Goal: Task Accomplishment & Management: Use online tool/utility

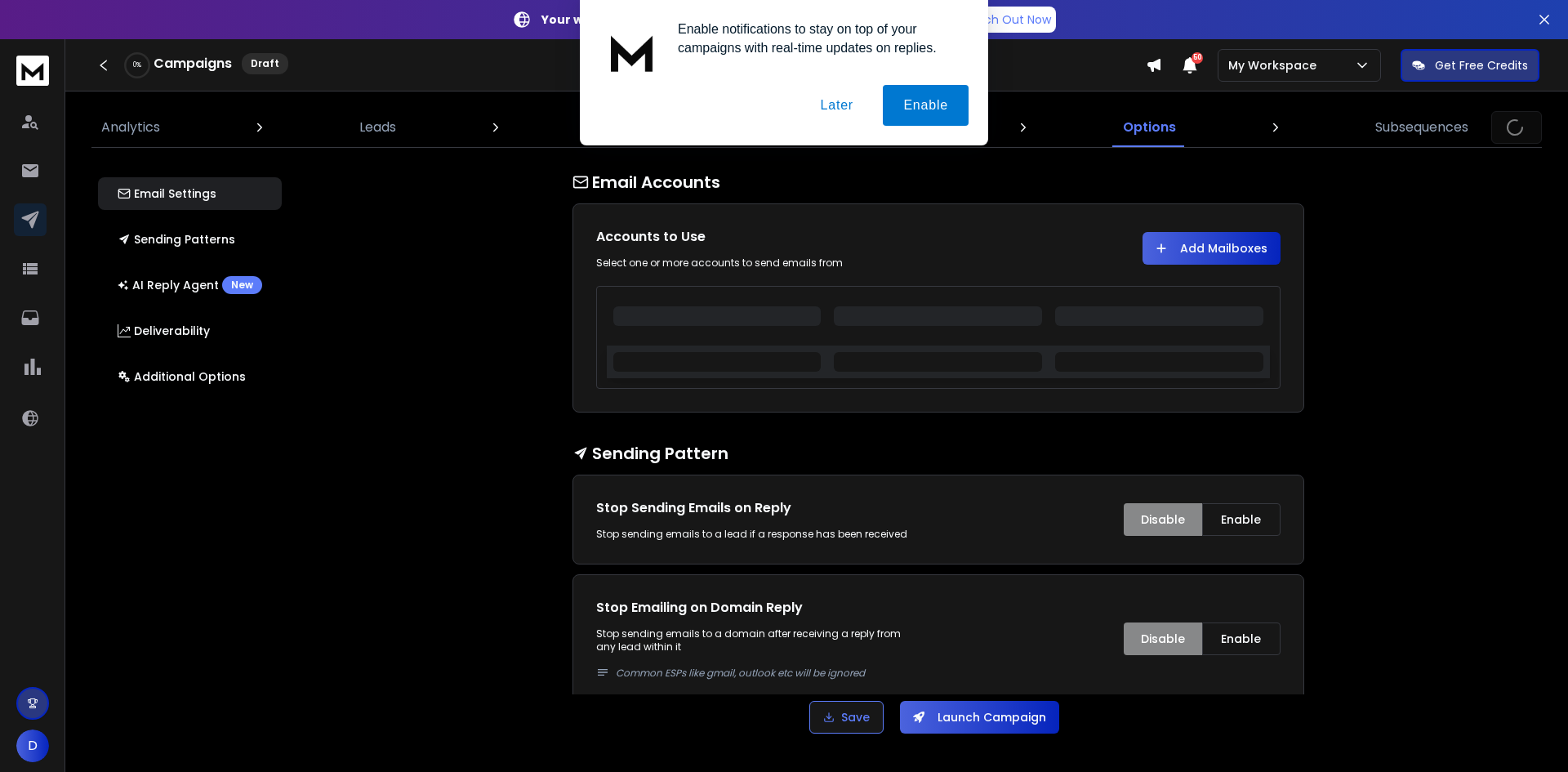
type input "***"
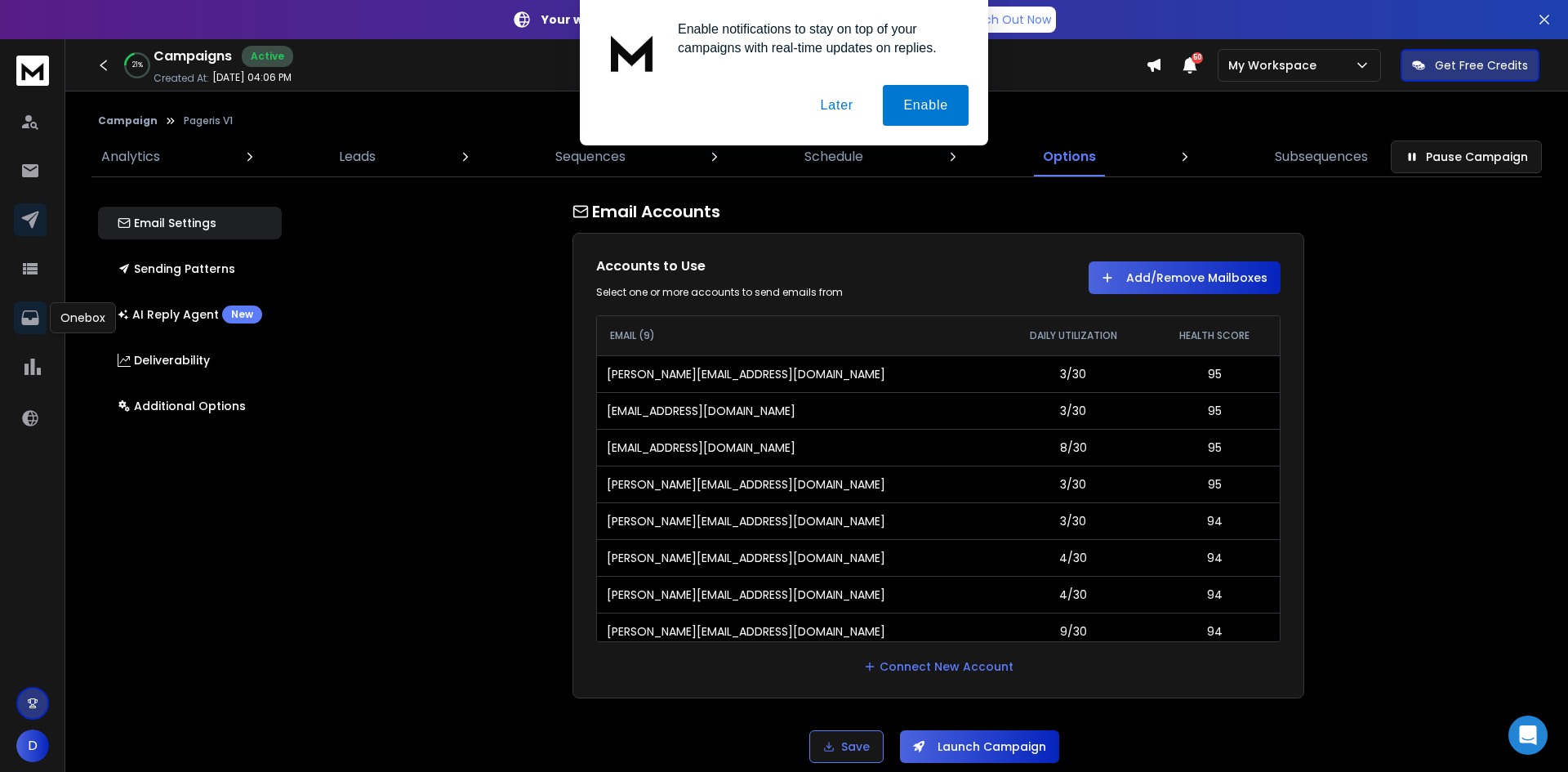
click at [30, 324] on icon at bounding box center [29, 318] width 17 height 15
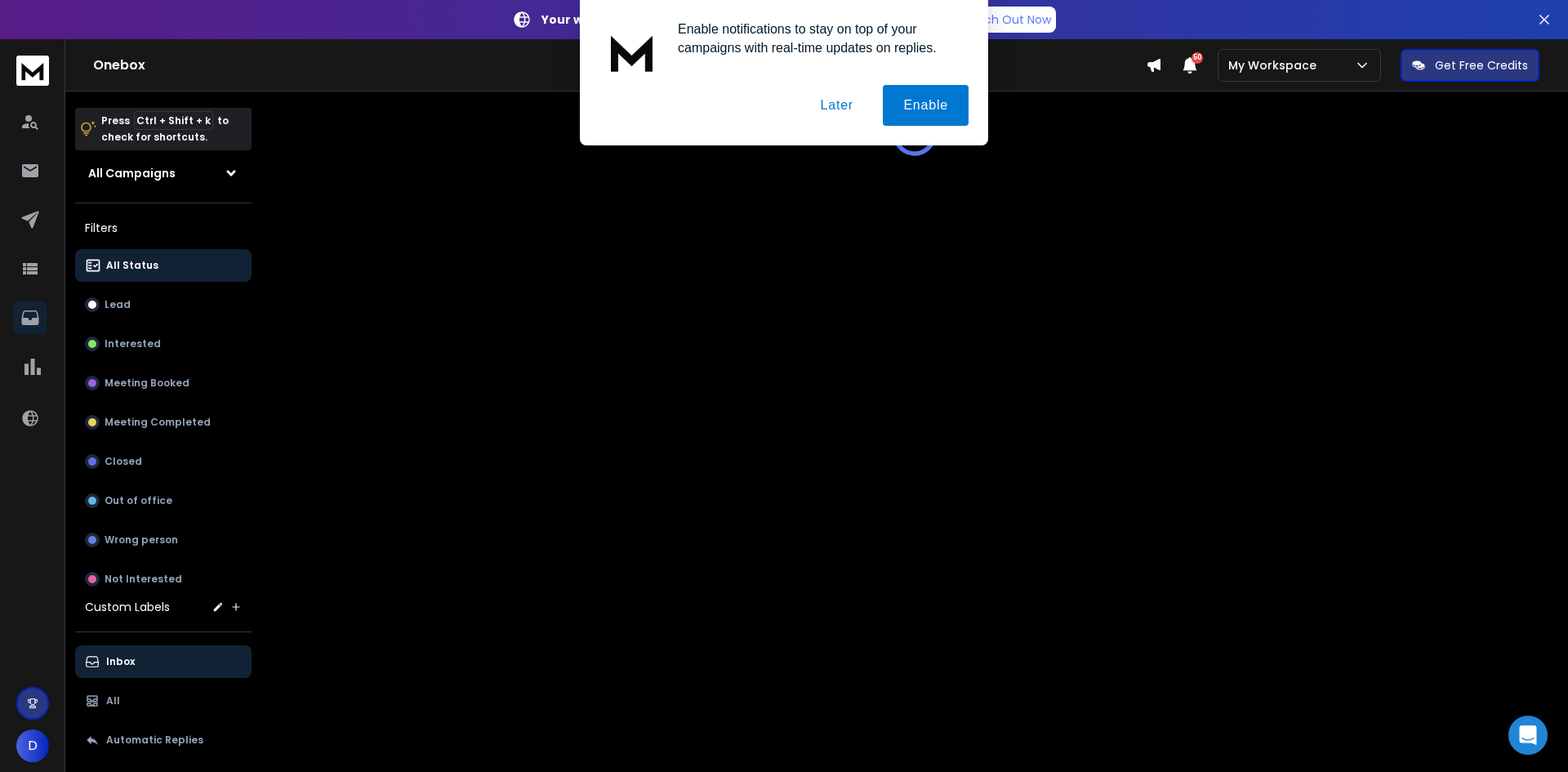
click at [830, 119] on button "Later" at bounding box center [836, 105] width 74 height 40
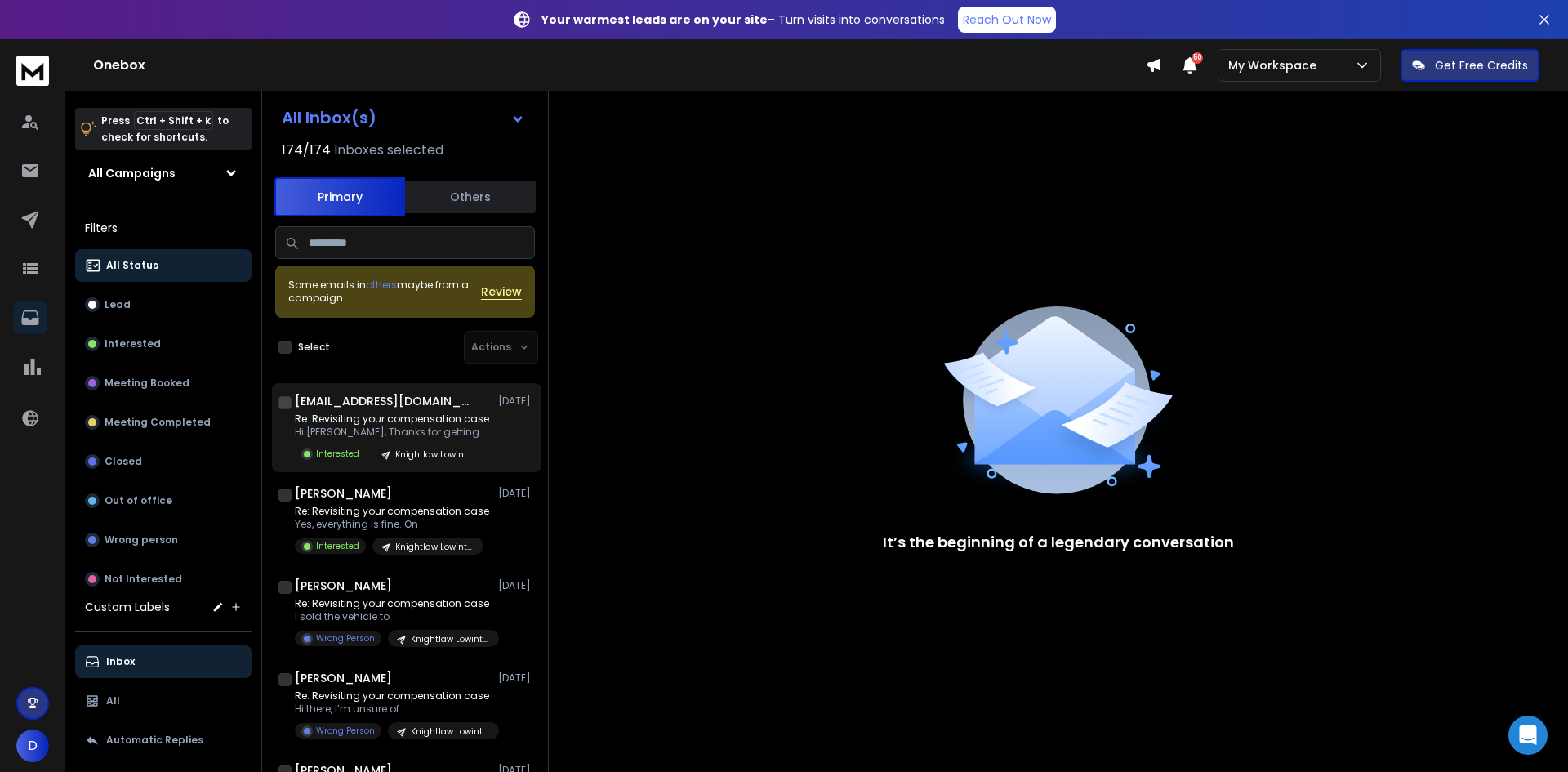
click at [365, 424] on p "Re: Revisiting your compensation case" at bounding box center [393, 419] width 196 height 13
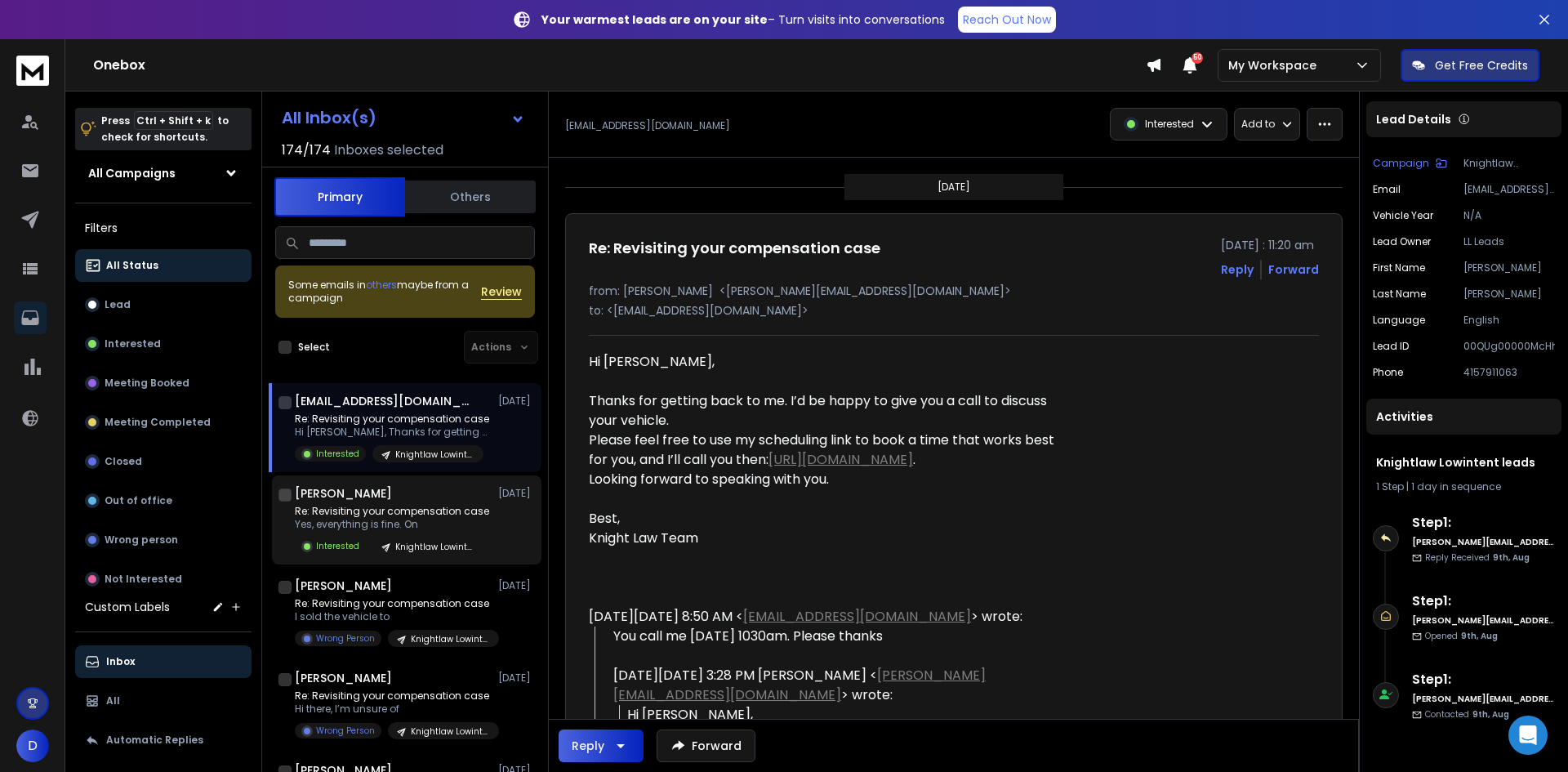
click at [350, 490] on h1 "[PERSON_NAME]" at bounding box center [343, 493] width 97 height 17
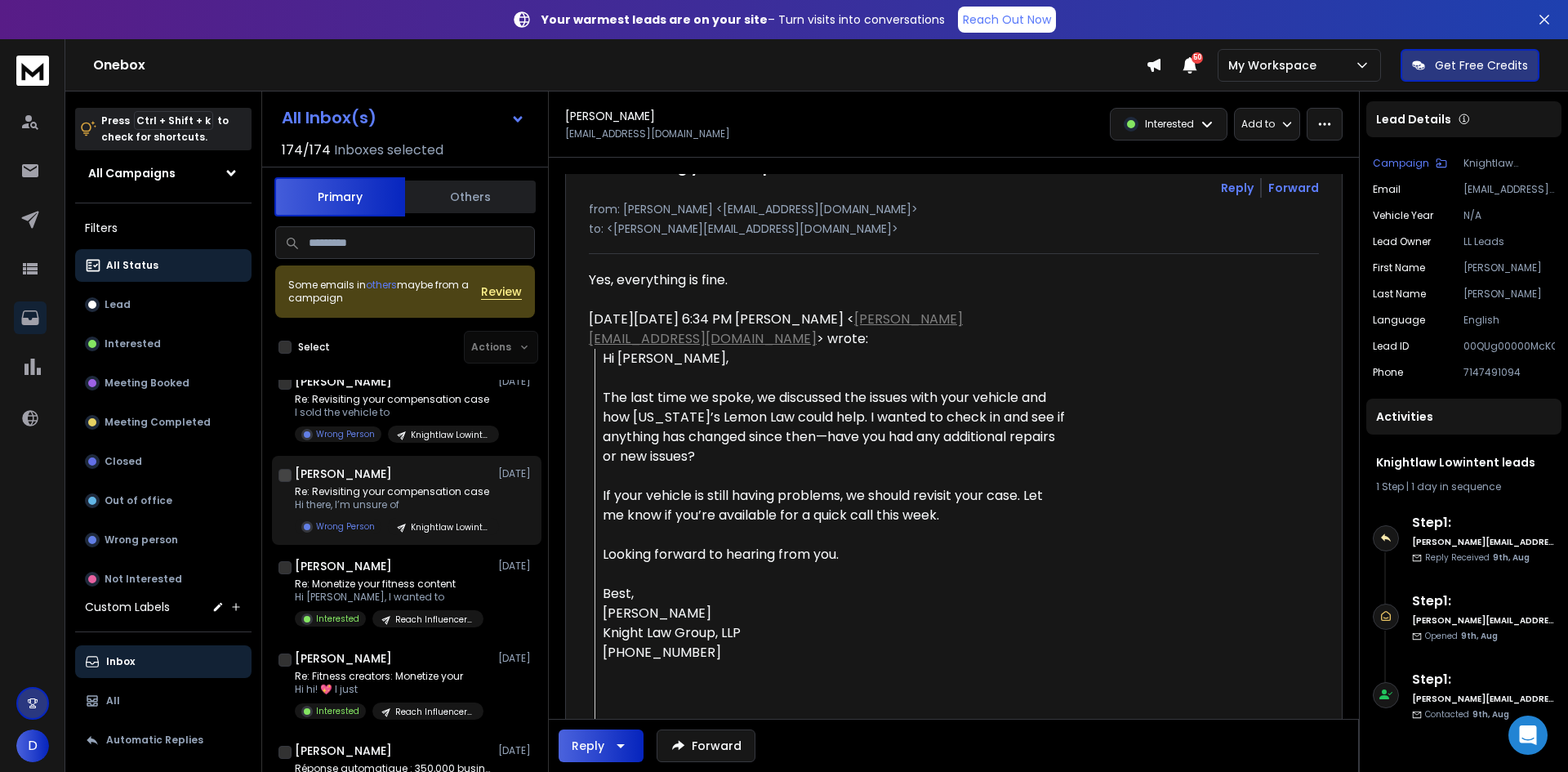
scroll to position [164, 0]
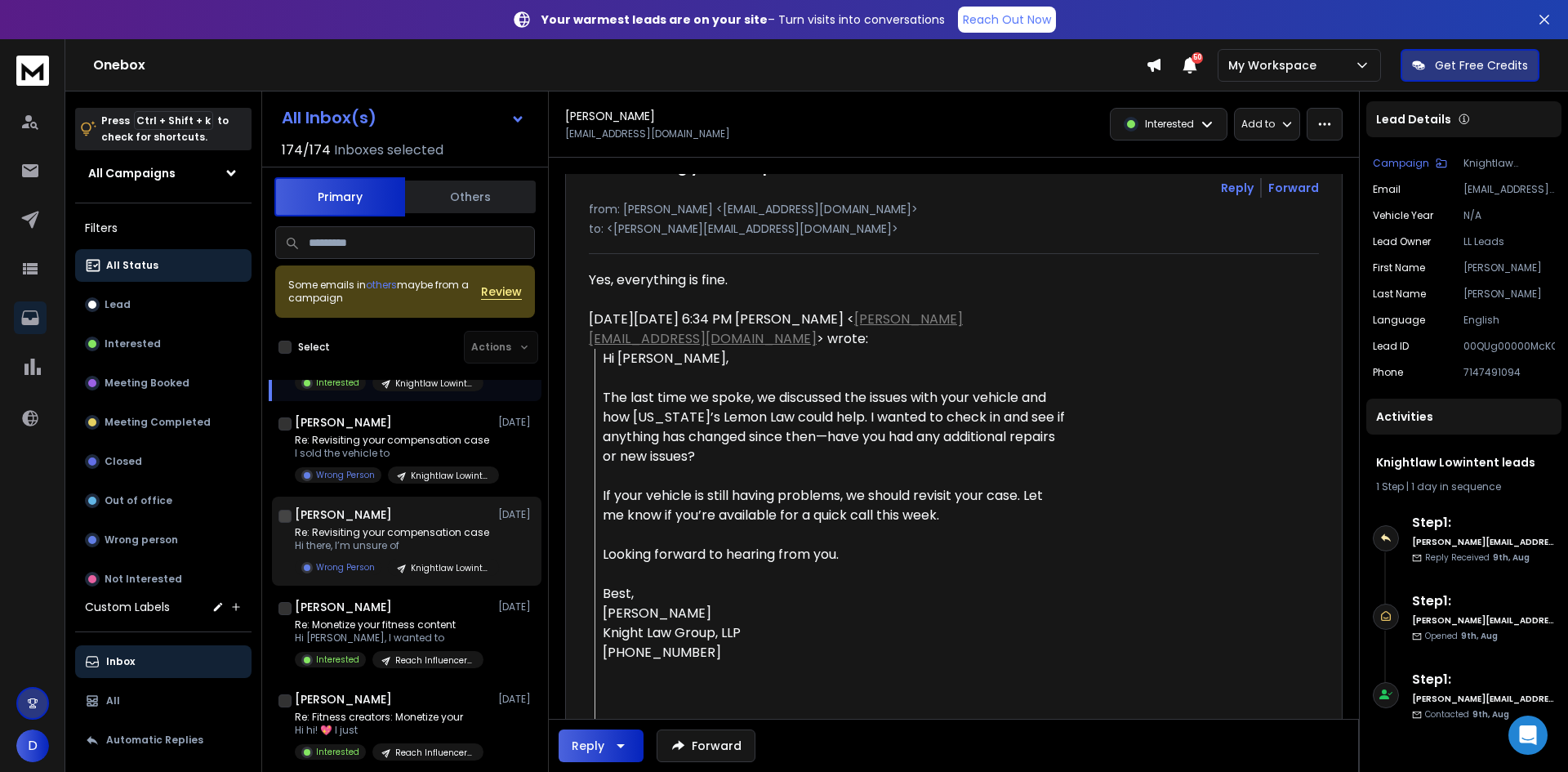
click at [362, 533] on p "Re: Revisiting your compensation case" at bounding box center [393, 532] width 196 height 13
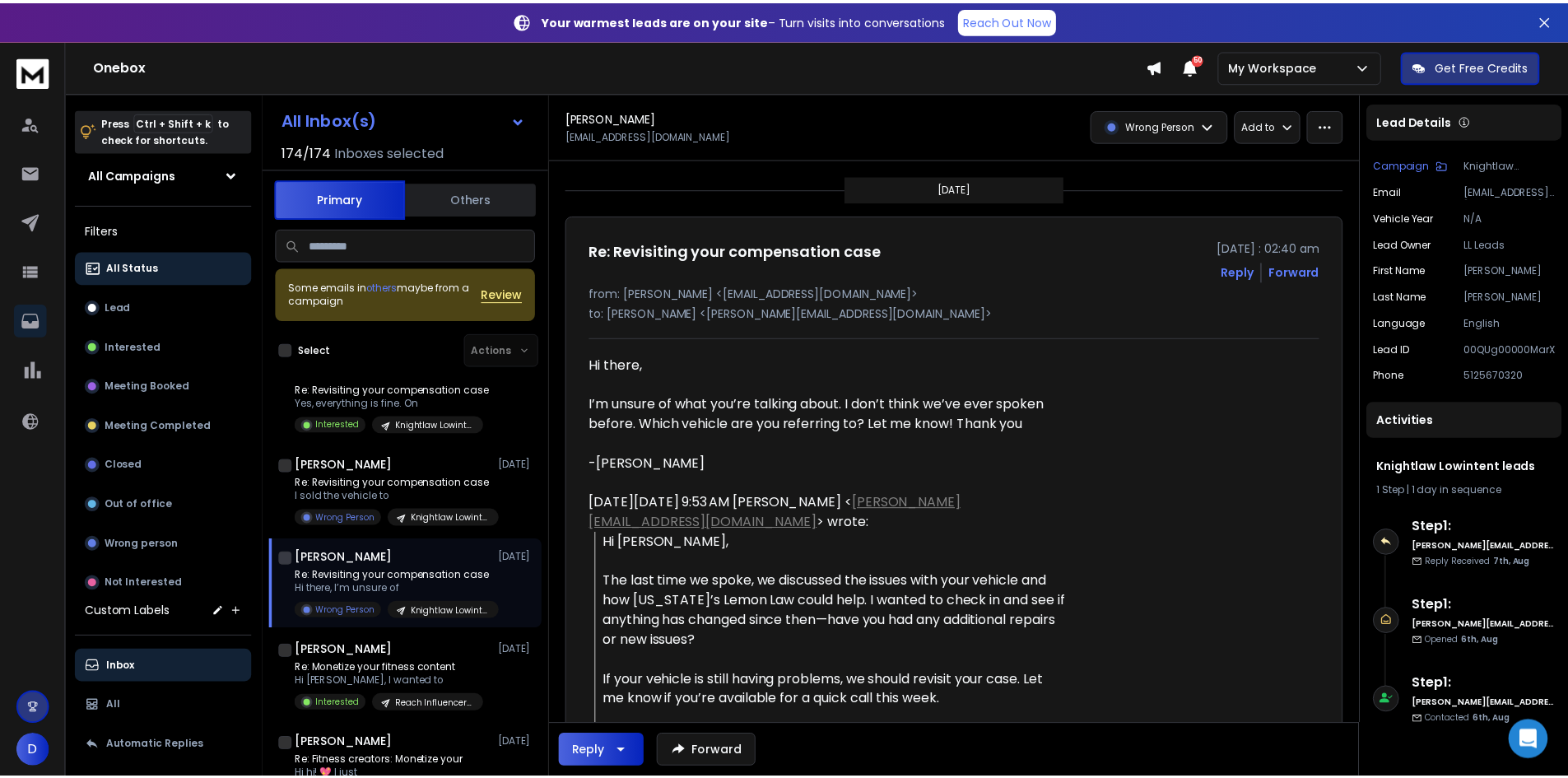
scroll to position [83, 0]
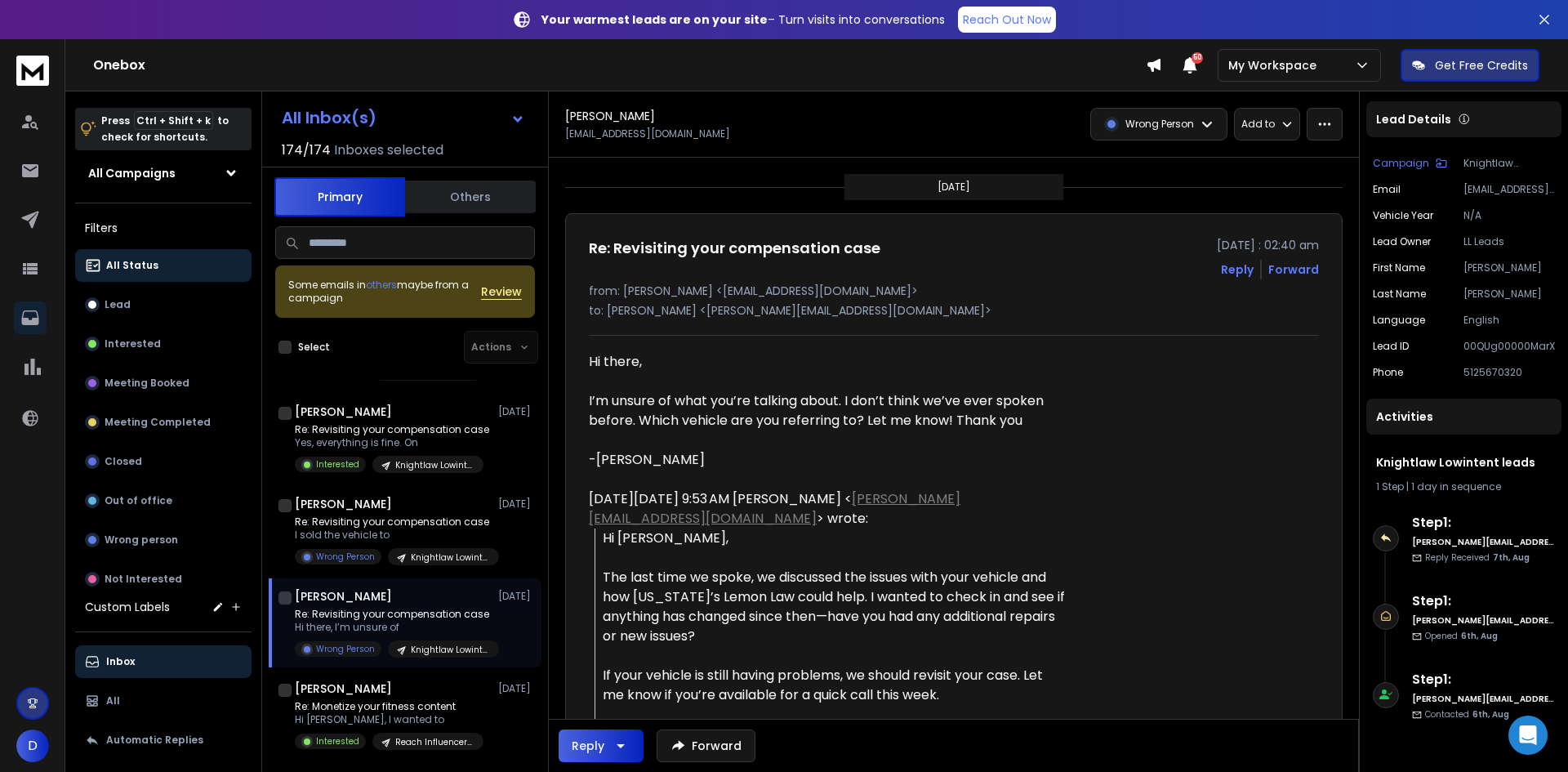
click at [357, 612] on p "Re: Revisiting your compensation case" at bounding box center [393, 614] width 196 height 13
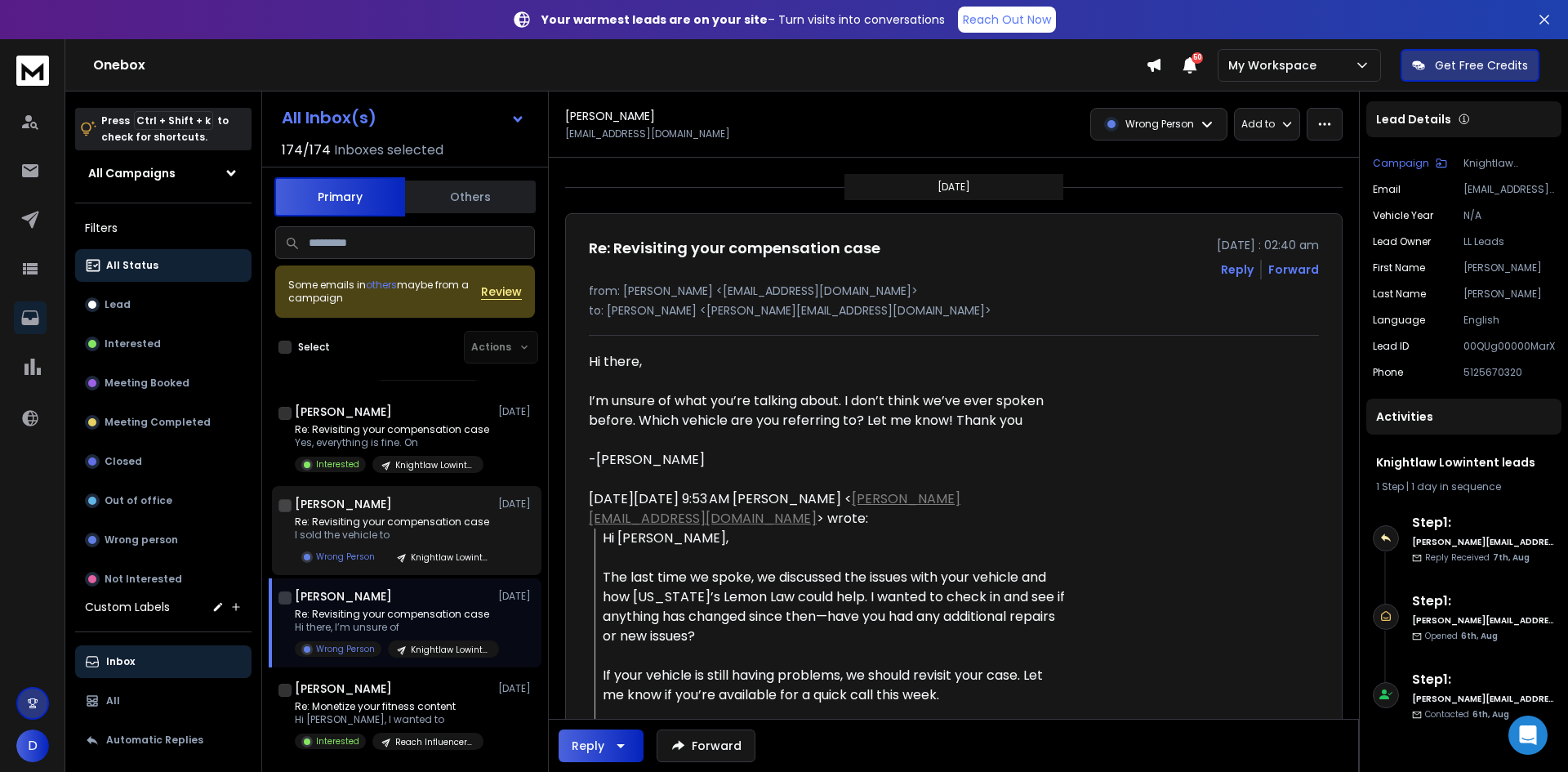
click at [406, 505] on div "[PERSON_NAME] [DATE]" at bounding box center [415, 504] width 240 height 17
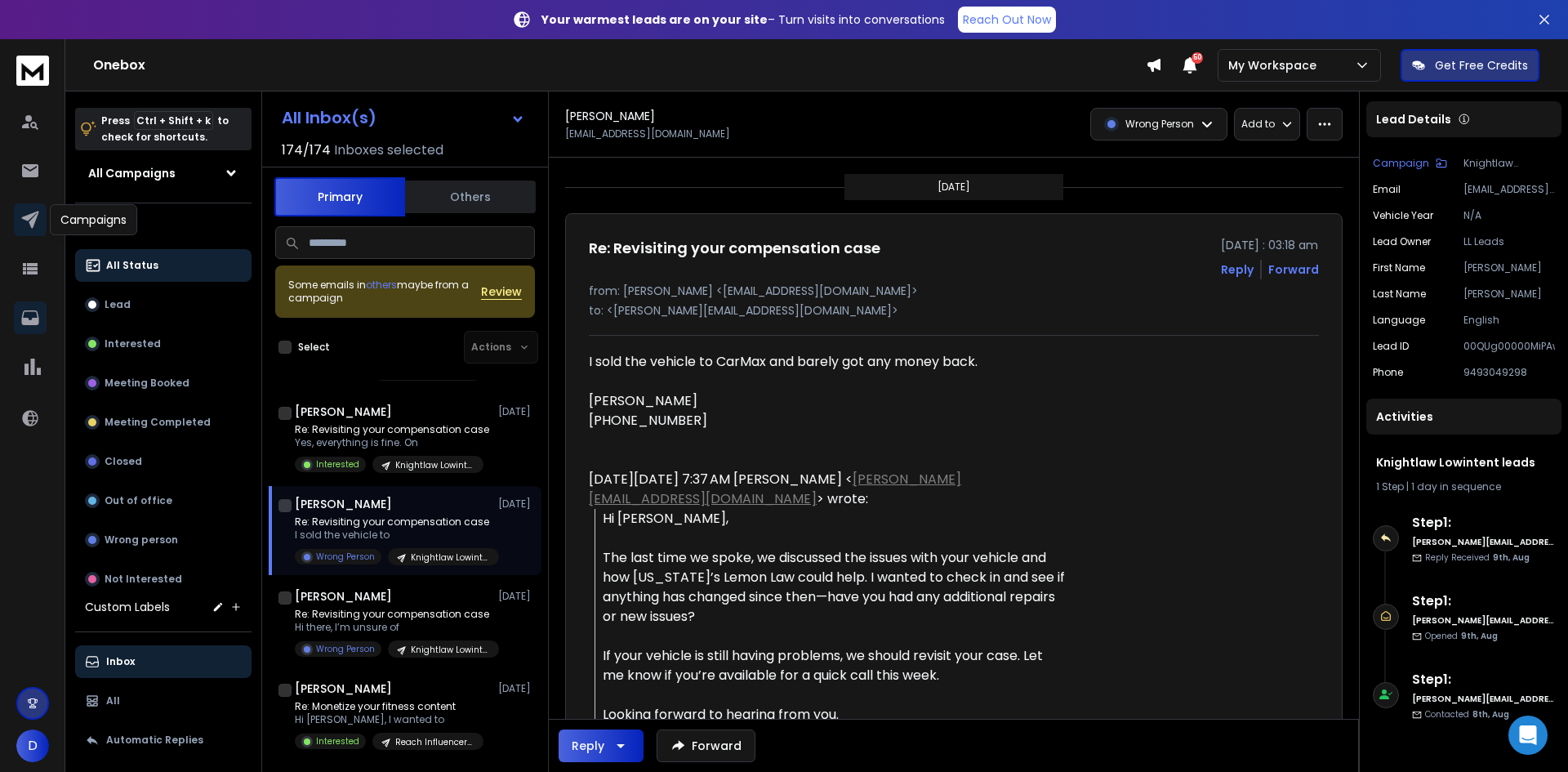
click at [37, 224] on icon at bounding box center [30, 219] width 19 height 19
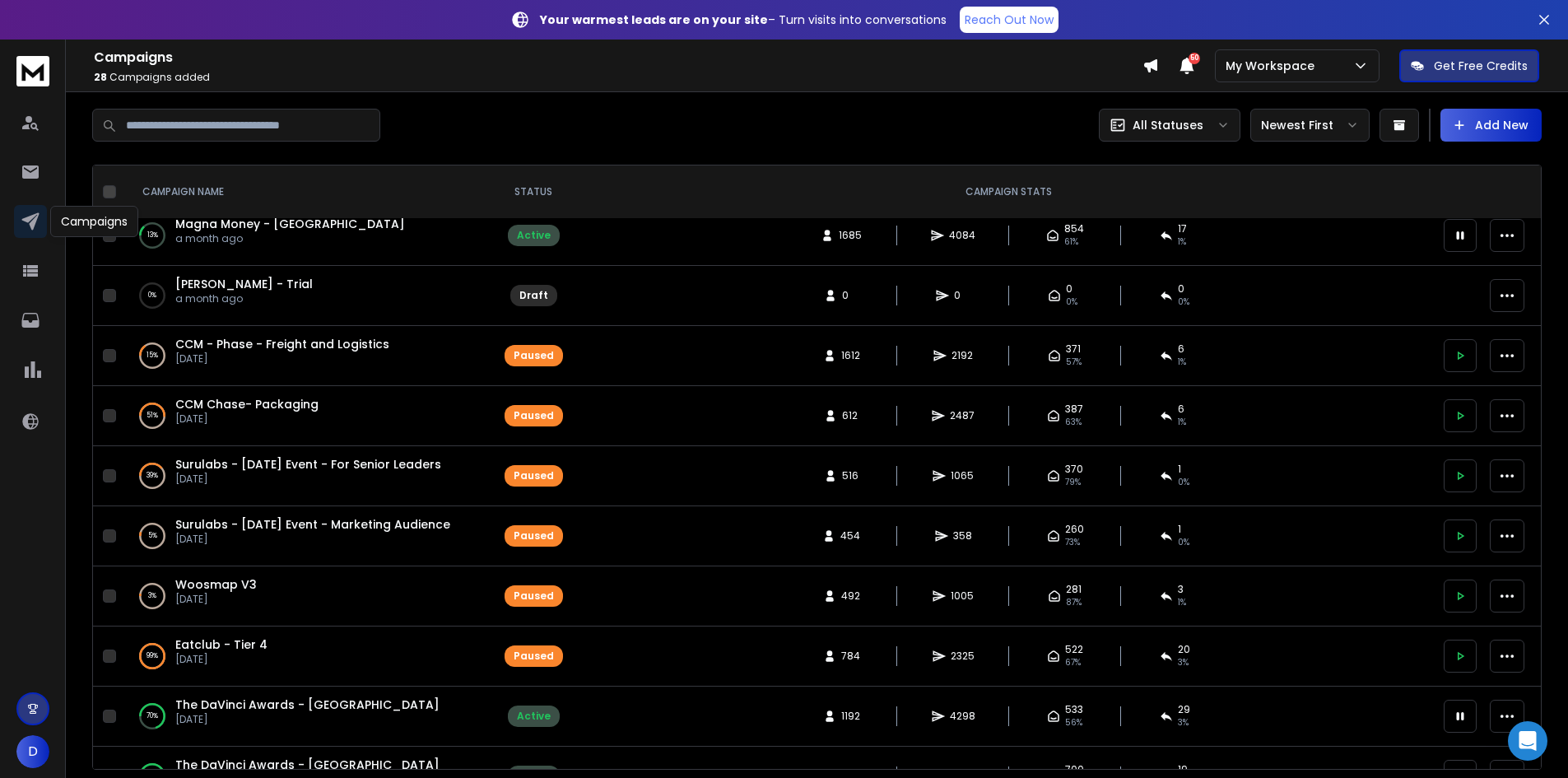
scroll to position [576, 0]
